Goal: Communication & Community: Answer question/provide support

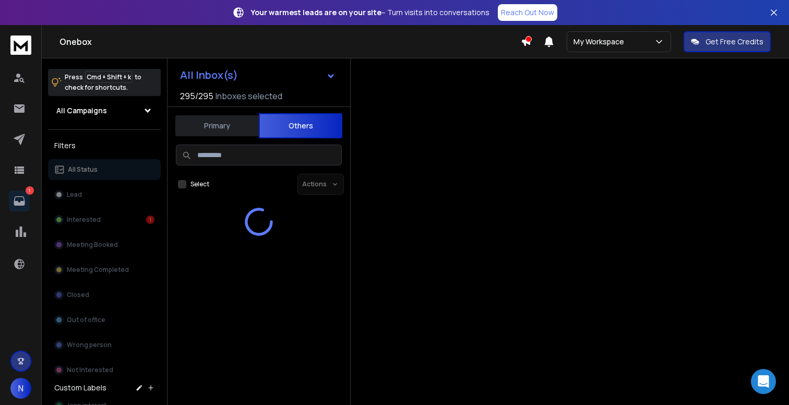
click at [289, 127] on button "Others" at bounding box center [300, 125] width 83 height 25
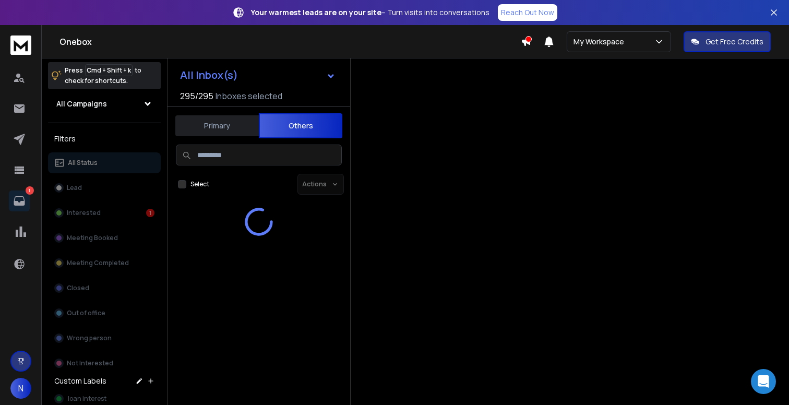
click at [218, 128] on button "Primary" at bounding box center [216, 125] width 83 height 23
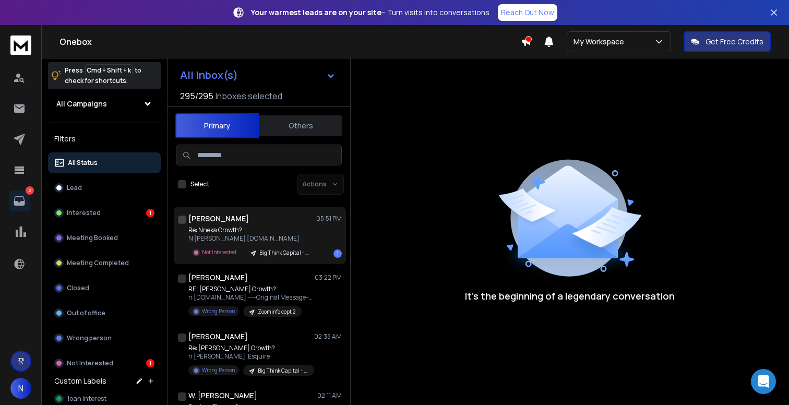
click at [280, 230] on p "Re: Nneka Growth?" at bounding box center [250, 230] width 125 height 8
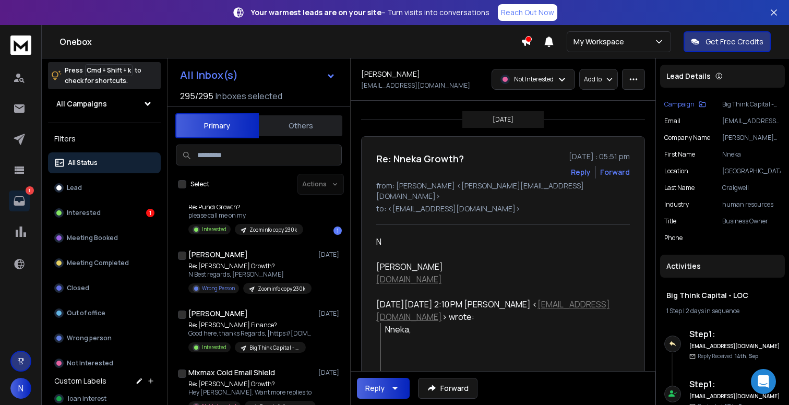
scroll to position [452, 0]
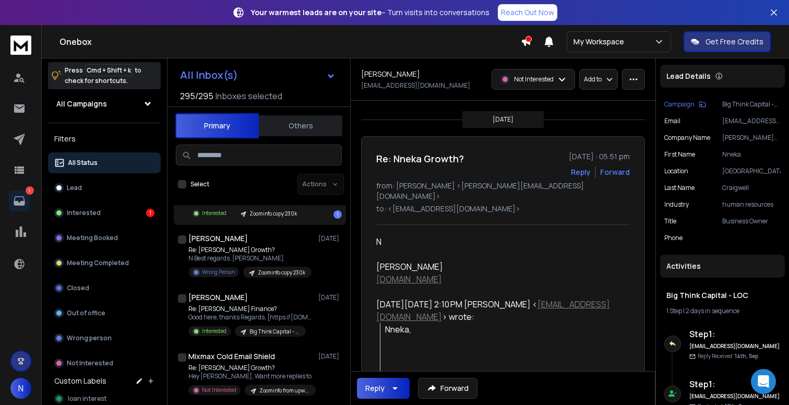
click at [274, 207] on div "Re: Pundi Growth? please call me on my Interested Zoominfo copy 230k" at bounding box center [245, 203] width 115 height 32
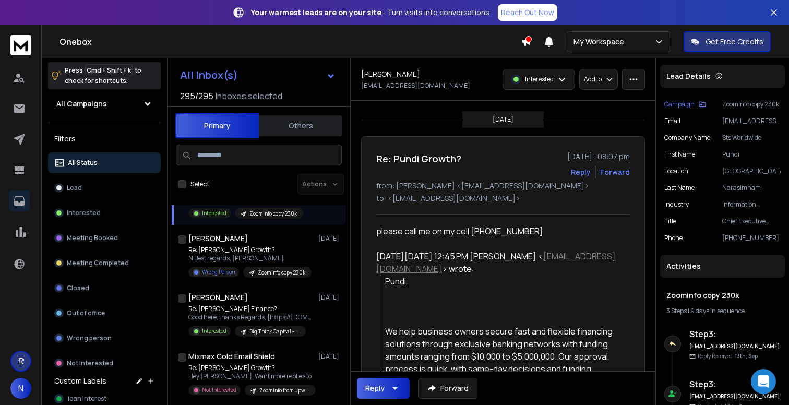
drag, startPoint x: 587, startPoint y: 187, endPoint x: 464, endPoint y: 185, distance: 122.7
click at [464, 185] on p "from: [PERSON_NAME] <[EMAIL_ADDRESS][DOMAIN_NAME]>" at bounding box center [503, 186] width 254 height 10
copy p "[EMAIL_ADDRESS][DOMAIN_NAME]"
click at [361, 389] on button "Reply" at bounding box center [383, 388] width 53 height 21
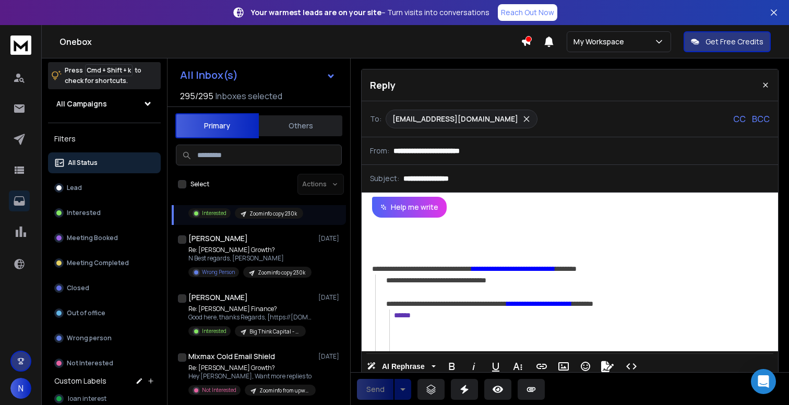
click at [560, 116] on input at bounding box center [578, 119] width 73 height 19
paste input "**********"
type input "**********"
click at [448, 240] on div "**********" at bounding box center [570, 285] width 416 height 134
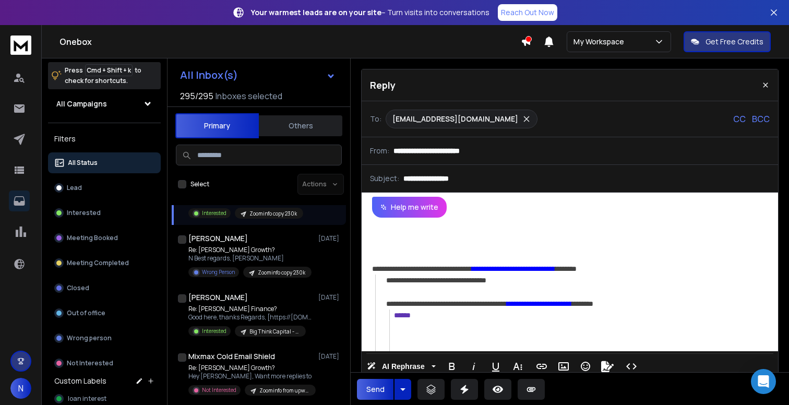
scroll to position [0, 0]
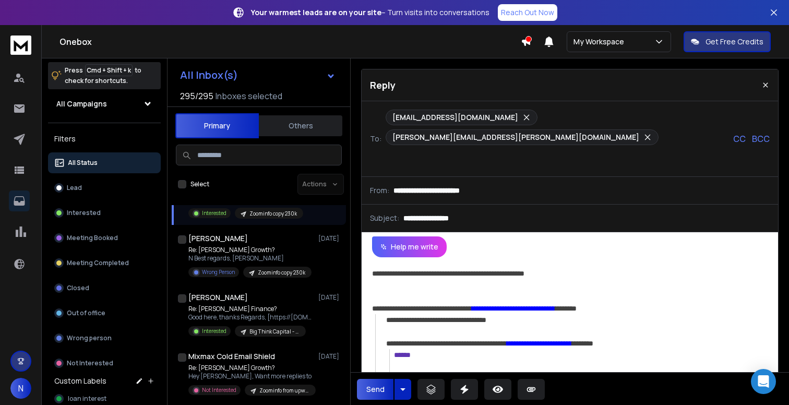
click at [370, 397] on button "Send" at bounding box center [375, 389] width 37 height 21
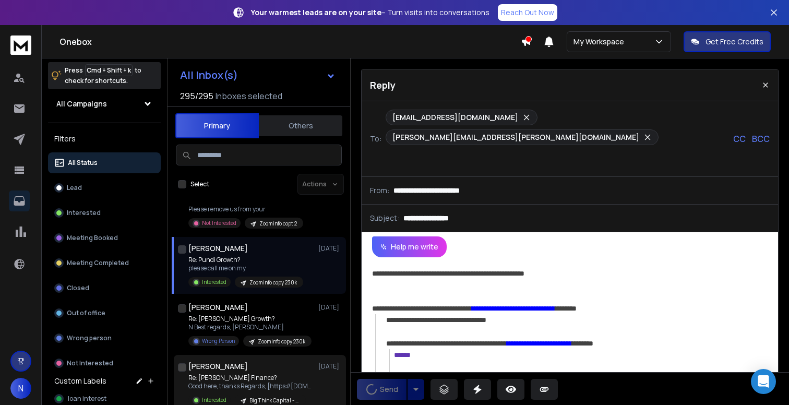
scroll to position [398, 0]
